Goal: Task Accomplishment & Management: Manage account settings

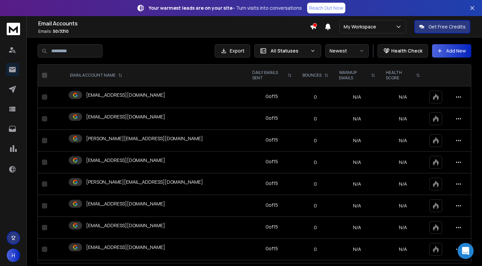
click at [119, 29] on p "Emails : 50 / 3310" at bounding box center [173, 31] width 271 height 5
click at [45, 94] on button "button" at bounding box center [44, 96] width 5 height 5
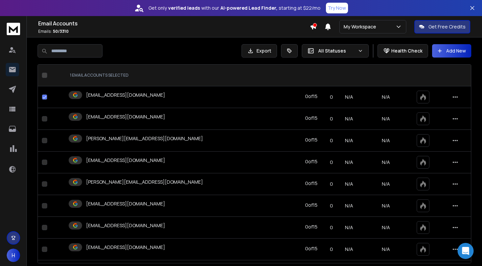
click at [45, 118] on button "button" at bounding box center [44, 118] width 5 height 5
click at [45, 138] on td at bounding box center [51, 141] width 27 height 22
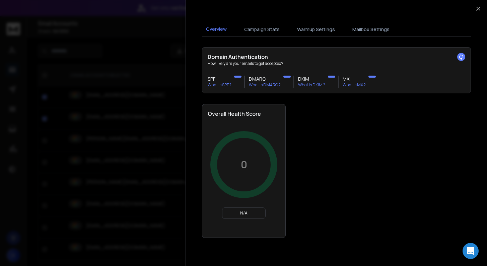
click at [42, 149] on div at bounding box center [243, 133] width 487 height 266
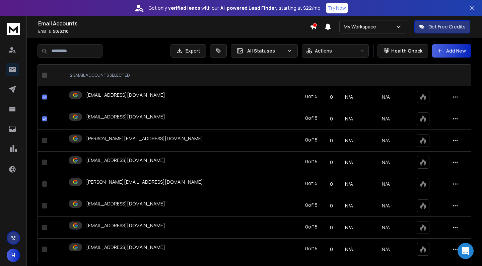
click at [44, 142] on button "button" at bounding box center [44, 140] width 5 height 5
click at [46, 163] on button "button" at bounding box center [44, 162] width 5 height 5
click at [45, 182] on button "button" at bounding box center [44, 183] width 5 height 5
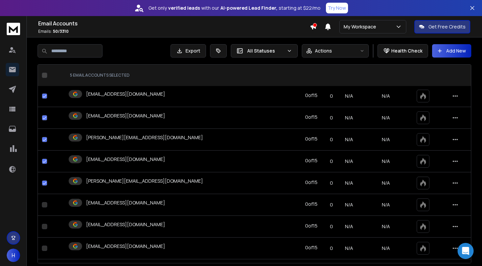
scroll to position [3, 0]
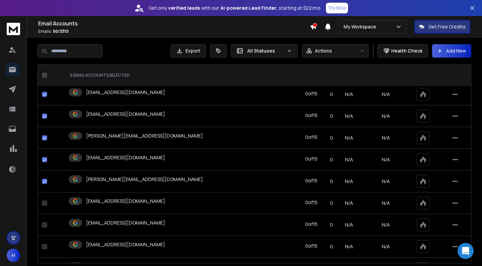
click at [44, 203] on button "button" at bounding box center [44, 202] width 5 height 5
click at [43, 227] on button "button" at bounding box center [44, 224] width 5 height 5
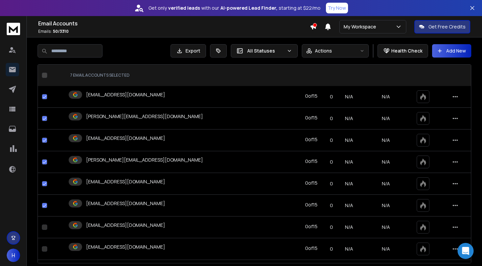
scroll to position [33, 0]
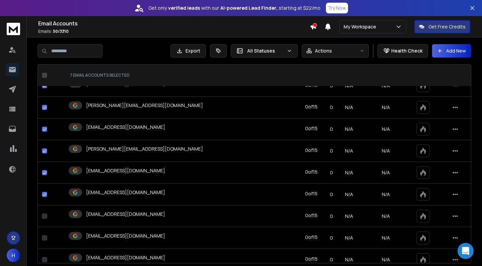
click at [45, 216] on button "button" at bounding box center [44, 216] width 5 height 5
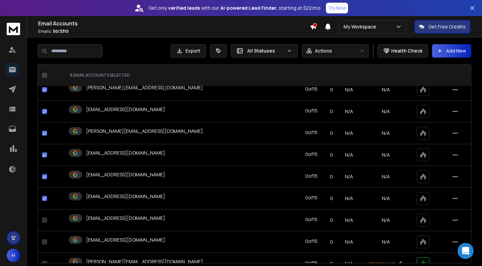
scroll to position [102, 0]
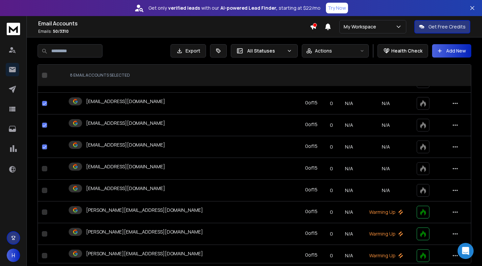
click at [44, 168] on button "button" at bounding box center [44, 168] width 5 height 5
click at [46, 189] on button "button" at bounding box center [44, 190] width 5 height 5
click at [328, 48] on p "Actions" at bounding box center [323, 51] width 17 height 7
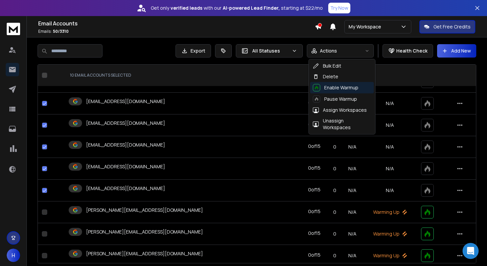
click at [332, 89] on div "Enable Warmup" at bounding box center [336, 87] width 46 height 7
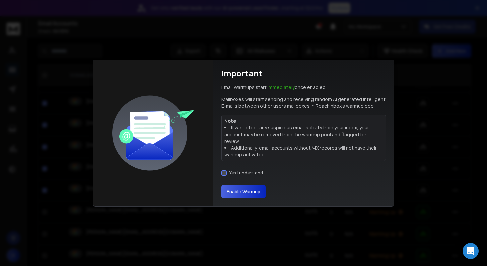
drag, startPoint x: 222, startPoint y: 170, endPoint x: 230, endPoint y: 184, distance: 16.2
click at [222, 170] on button "Yes, I understand" at bounding box center [223, 172] width 5 height 5
click at [231, 186] on button "Enable Warmup" at bounding box center [243, 191] width 44 height 13
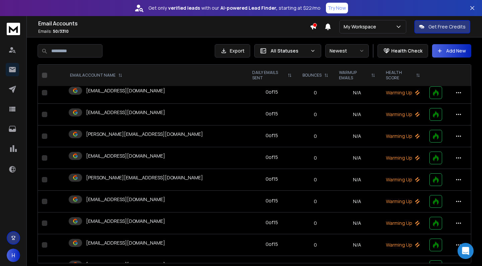
scroll to position [0, 0]
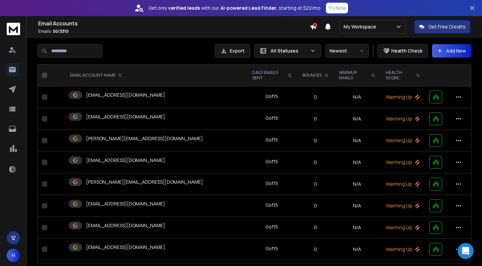
click at [46, 97] on button "button" at bounding box center [44, 96] width 5 height 5
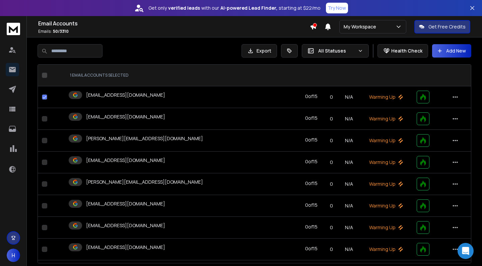
click at [45, 117] on button "button" at bounding box center [44, 118] width 5 height 5
click at [45, 119] on button "button" at bounding box center [44, 118] width 5 height 5
click at [44, 118] on button "button" at bounding box center [44, 118] width 5 height 5
click at [44, 142] on button "button" at bounding box center [44, 140] width 5 height 5
click at [45, 163] on button "button" at bounding box center [44, 162] width 5 height 5
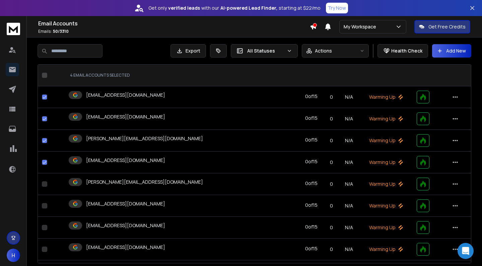
click at [44, 185] on button "button" at bounding box center [44, 183] width 5 height 5
click at [43, 208] on button "button" at bounding box center [44, 205] width 5 height 5
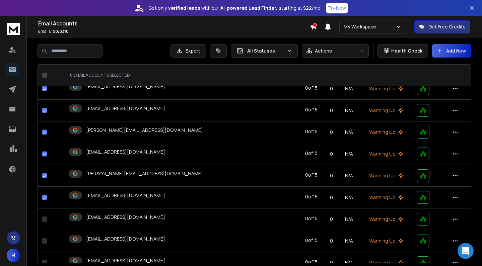
scroll to position [15, 0]
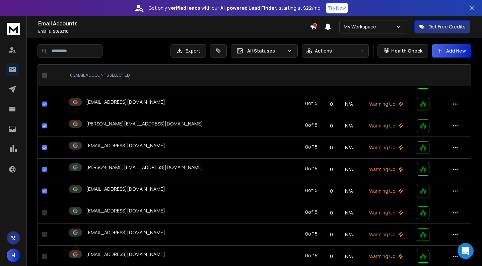
click at [45, 213] on button "button" at bounding box center [44, 212] width 5 height 5
click at [44, 234] on button "button" at bounding box center [44, 234] width 5 height 5
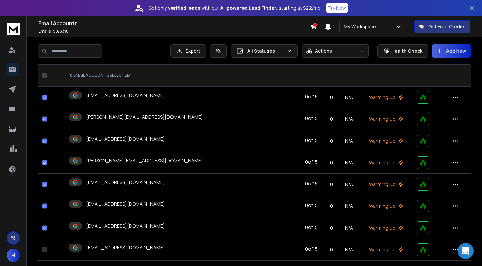
scroll to position [28, 0]
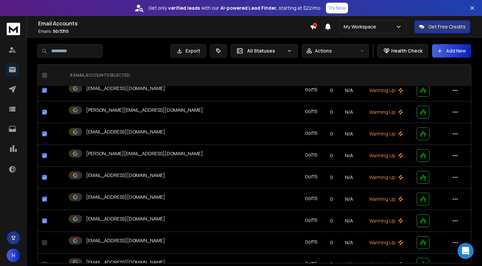
click at [42, 243] on button "button" at bounding box center [44, 242] width 5 height 5
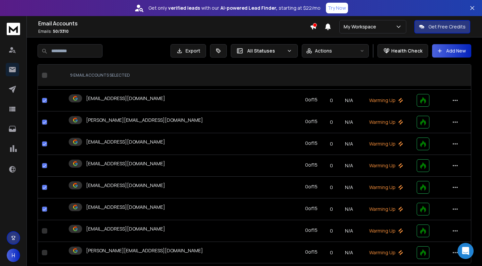
scroll to position [62, 0]
click at [45, 229] on button "button" at bounding box center [44, 230] width 5 height 5
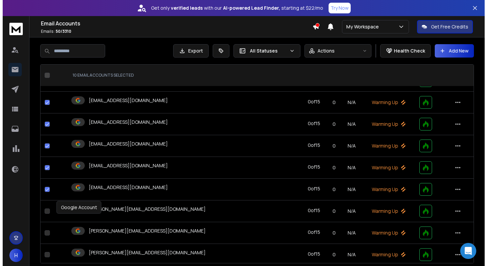
scroll to position [113, 0]
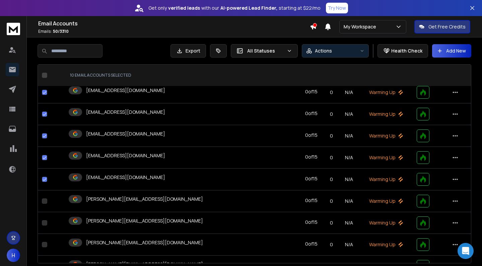
click at [318, 51] on p "Actions" at bounding box center [323, 51] width 17 height 7
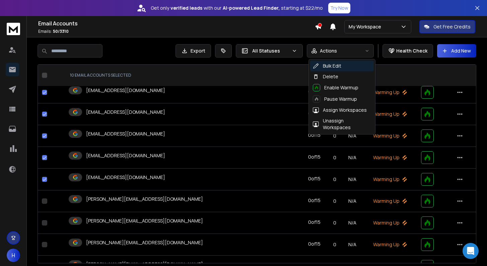
click at [324, 64] on div "Bulk Edit" at bounding box center [327, 66] width 28 height 7
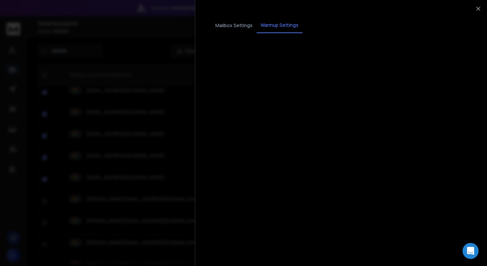
click at [273, 27] on button "Warmup Settings" at bounding box center [279, 25] width 46 height 15
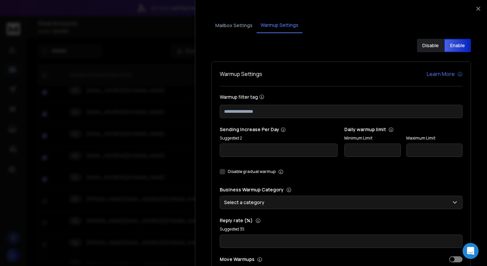
click at [260, 116] on input at bounding box center [341, 111] width 243 height 13
type input "**********"
click at [289, 149] on input "number" at bounding box center [279, 150] width 118 height 13
type input "*"
click at [347, 150] on input "number" at bounding box center [372, 150] width 56 height 13
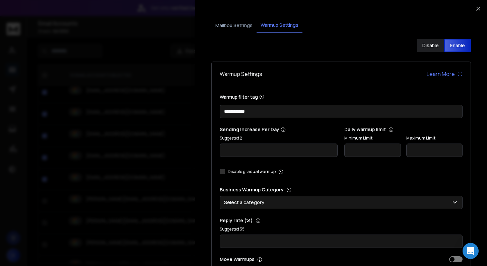
type input "*"
click at [424, 149] on input "number" at bounding box center [434, 150] width 56 height 13
type input "**"
click at [357, 106] on input "**********" at bounding box center [341, 111] width 243 height 13
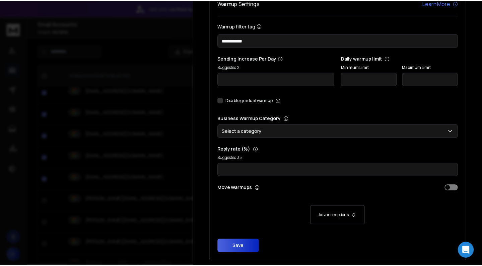
scroll to position [86, 0]
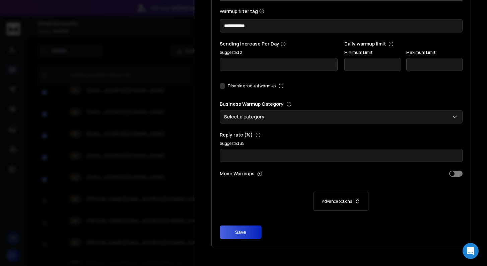
click at [248, 229] on button "Save" at bounding box center [241, 232] width 42 height 13
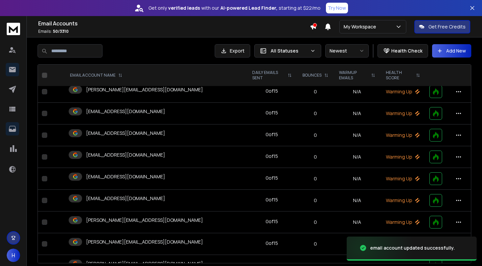
scroll to position [18, 0]
